Goal: Task Accomplishment & Management: Manage account settings

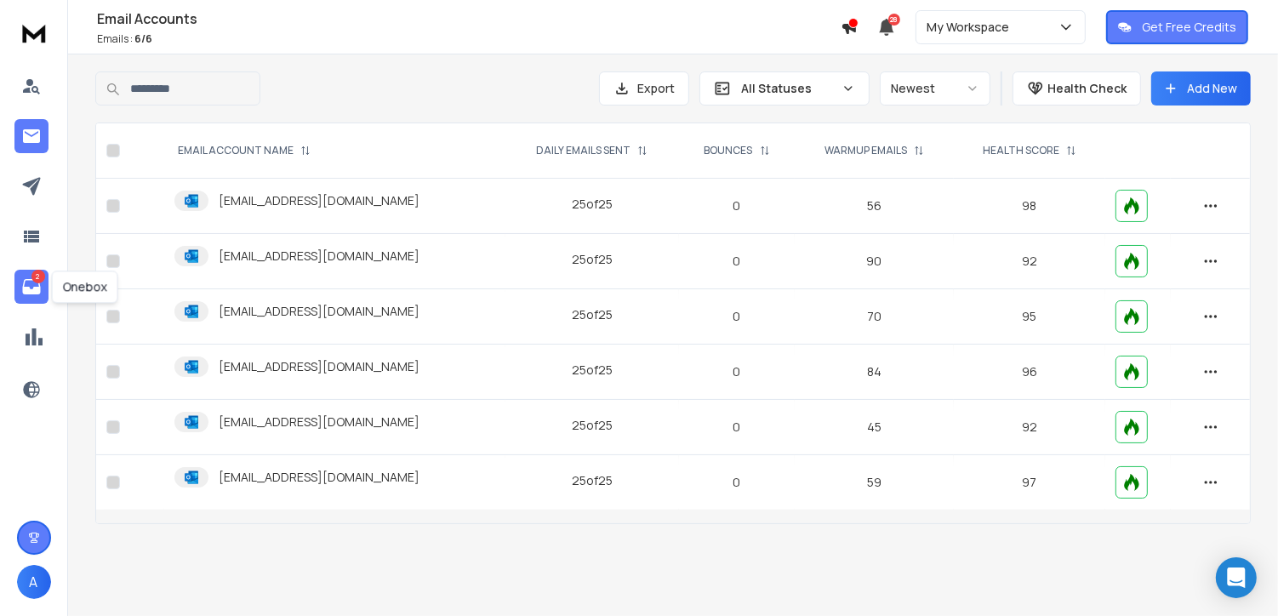
click at [39, 283] on p "2" at bounding box center [38, 277] width 14 height 14
click at [37, 283] on p "2" at bounding box center [38, 277] width 14 height 14
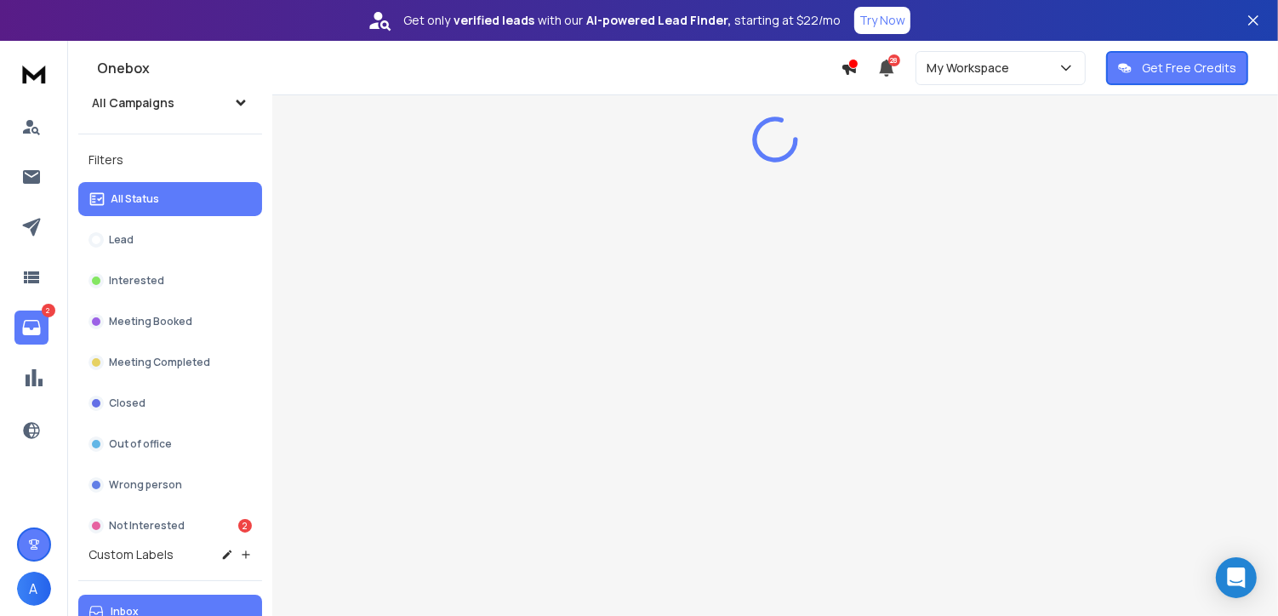
scroll to position [101, 0]
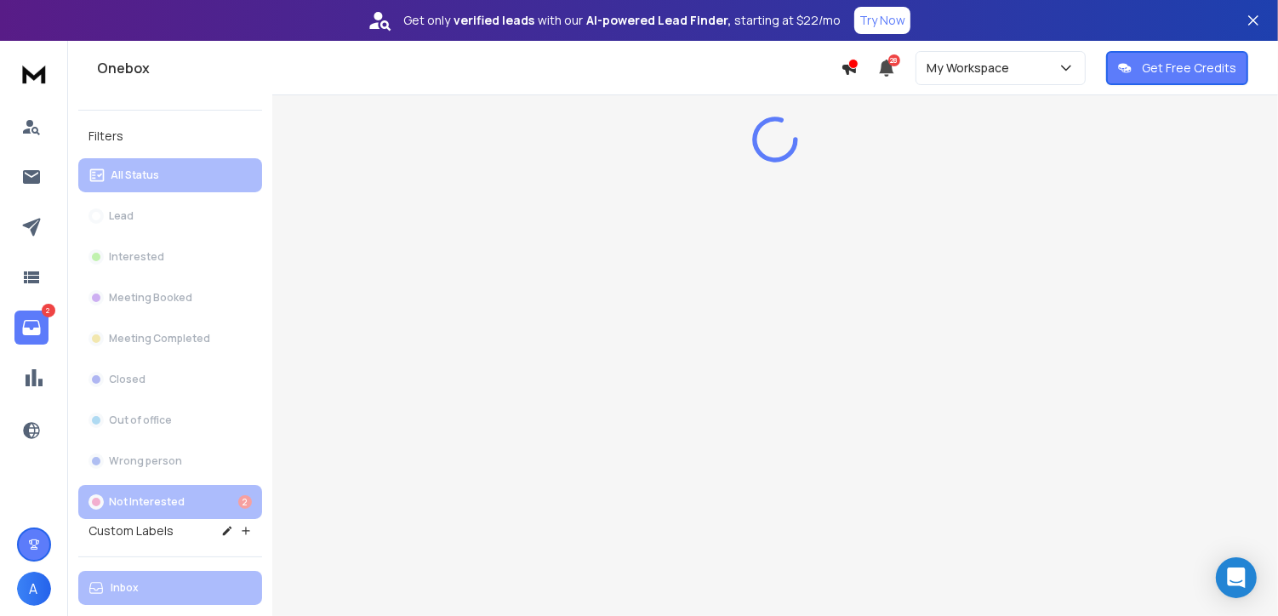
click at [193, 495] on div "All Status Lead Interested Meeting Booked Meeting Completed Closed Out of offic…" at bounding box center [170, 338] width 184 height 361
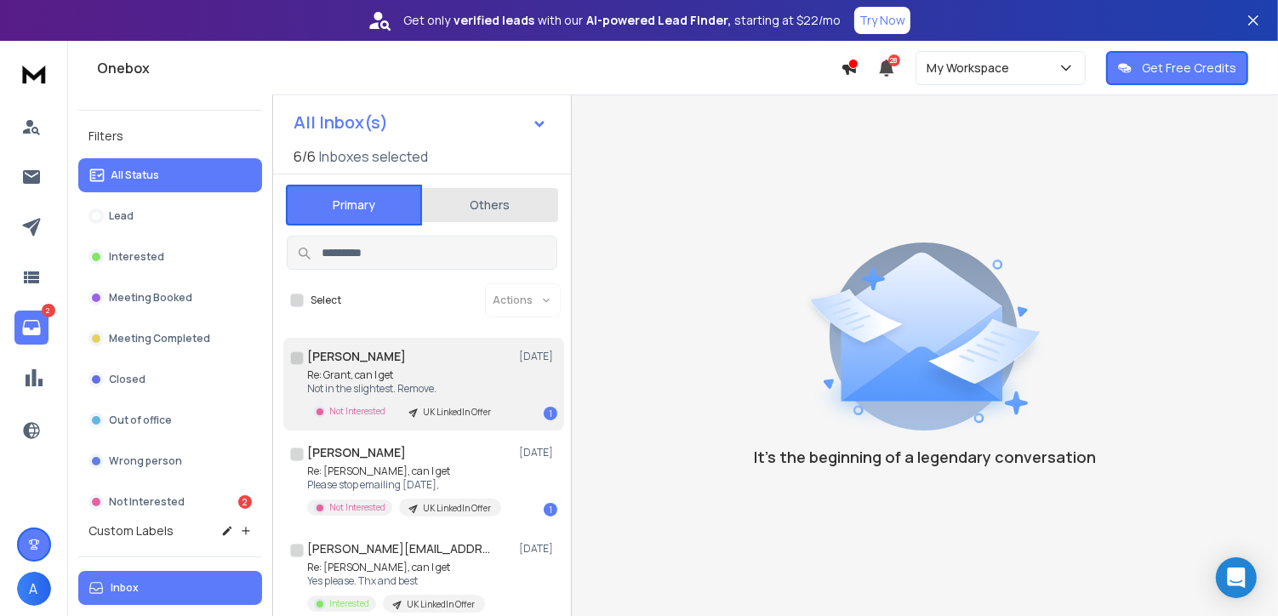
click at [414, 382] on p "Not in the slightest. Remove." at bounding box center [404, 389] width 194 height 14
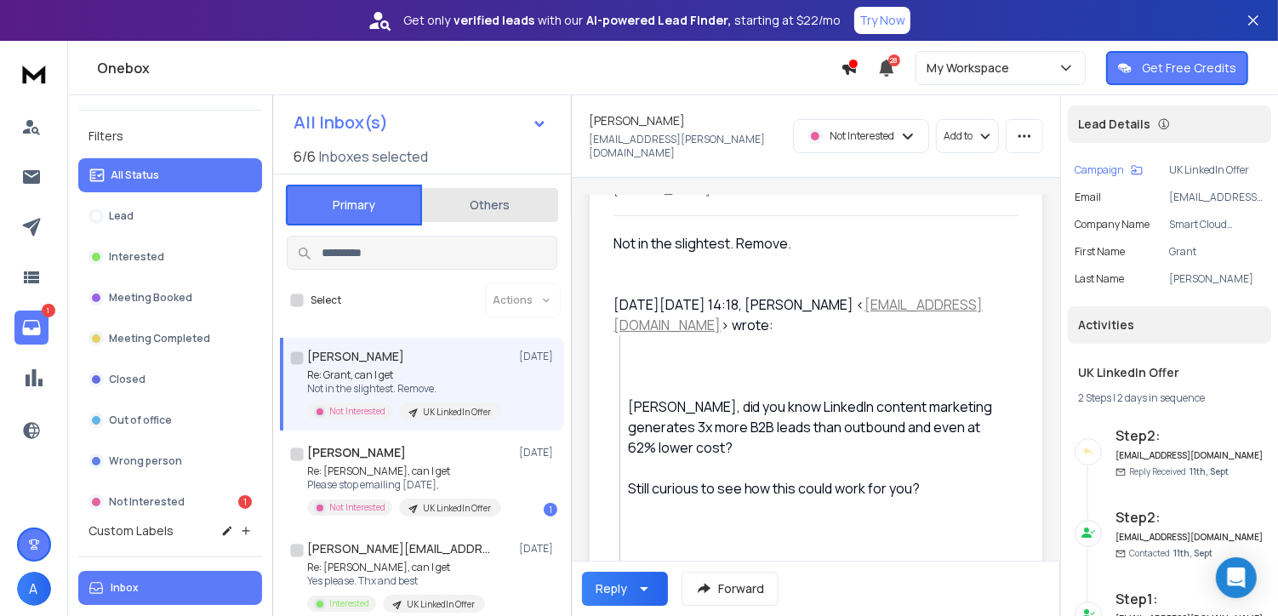
scroll to position [174, 0]
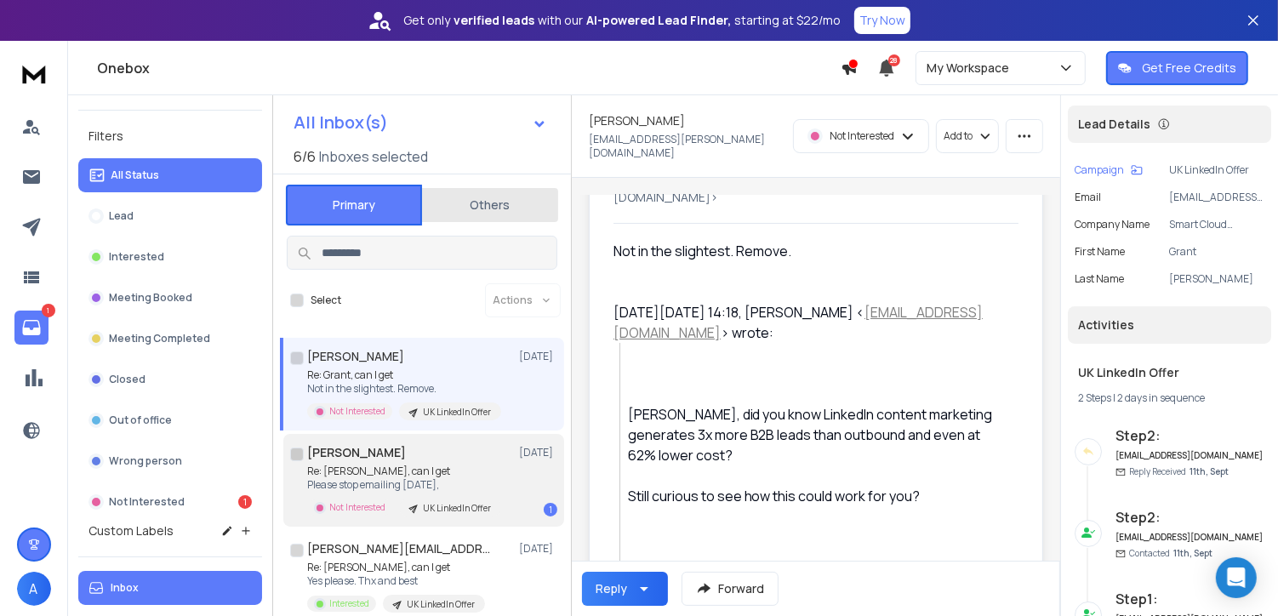
click at [437, 483] on p "Please stop emailing [DATE]," at bounding box center [404, 485] width 194 height 14
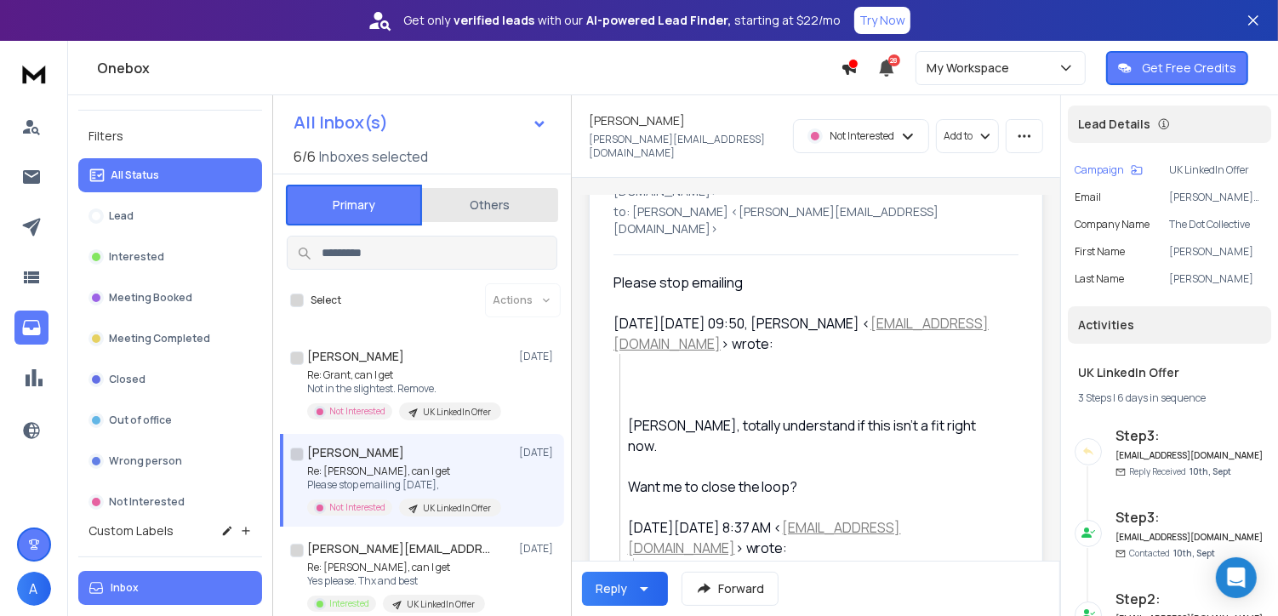
scroll to position [150, 0]
